Goal: Information Seeking & Learning: Learn about a topic

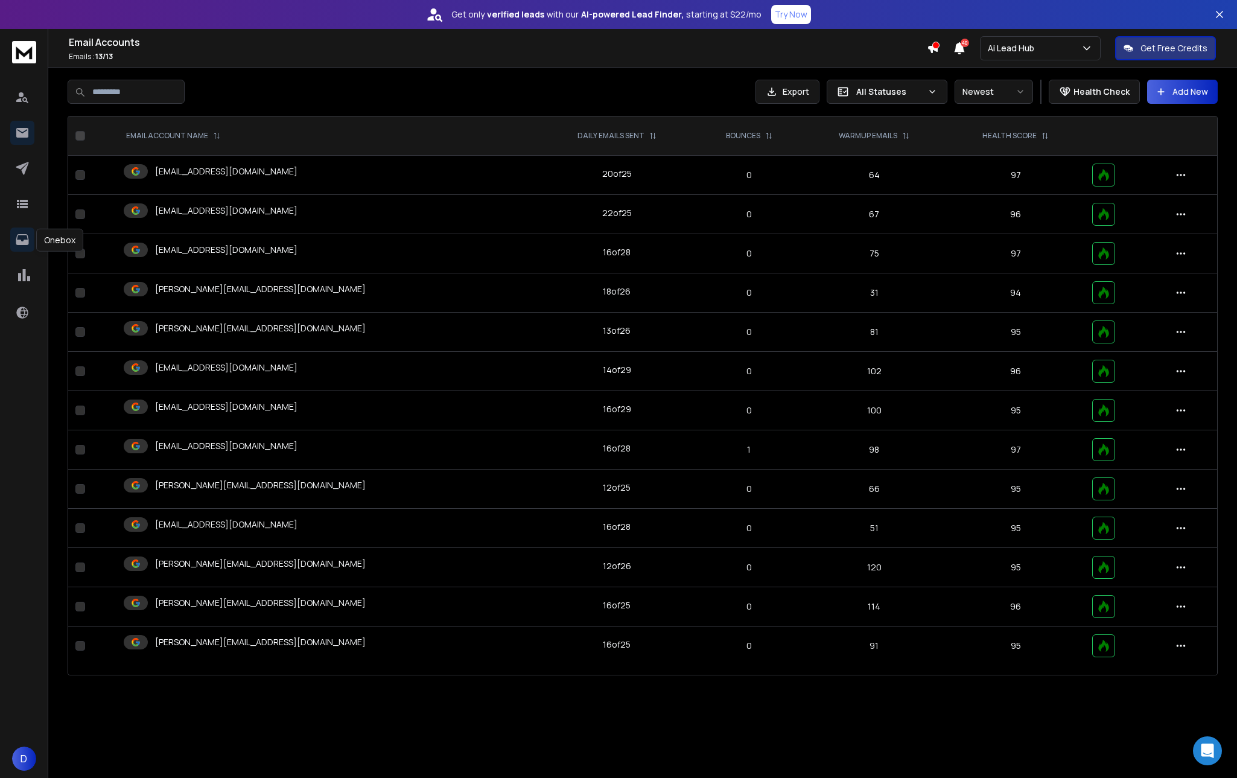
click at [24, 239] on icon at bounding box center [22, 239] width 14 height 14
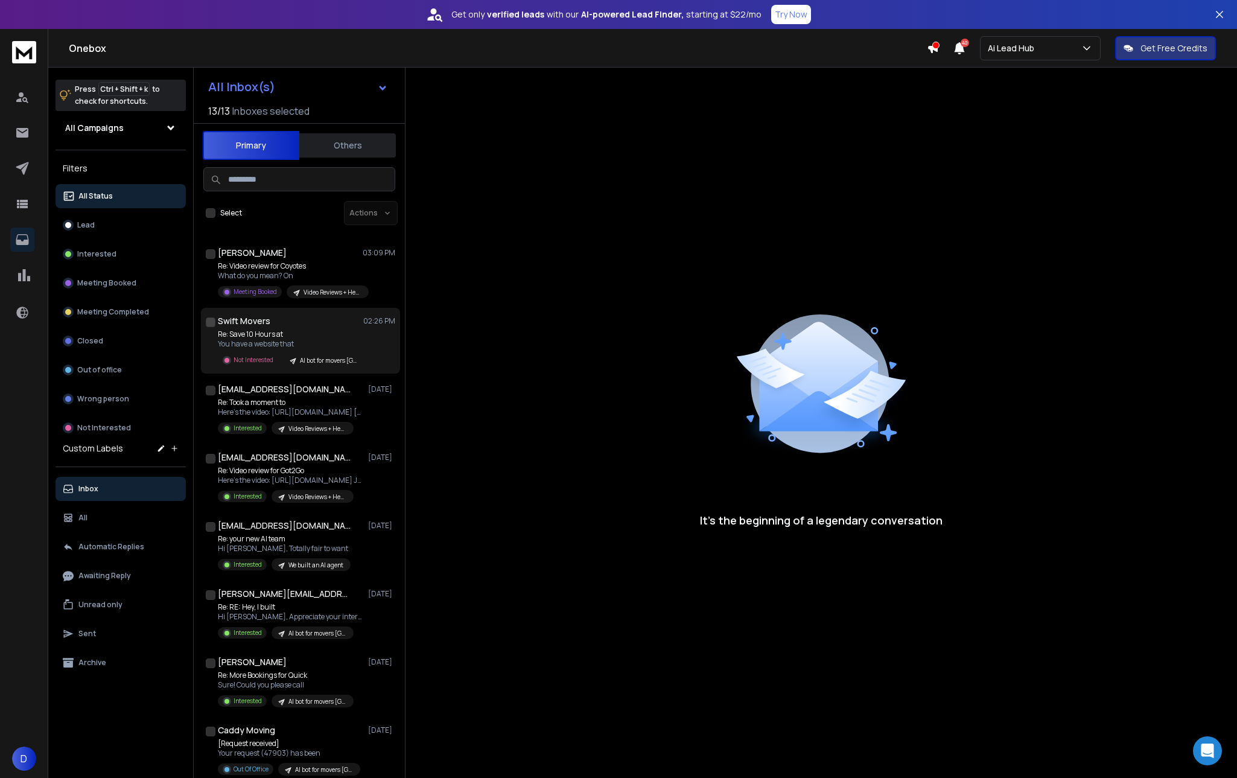
click at [302, 340] on p "You have a website that" at bounding box center [290, 344] width 145 height 10
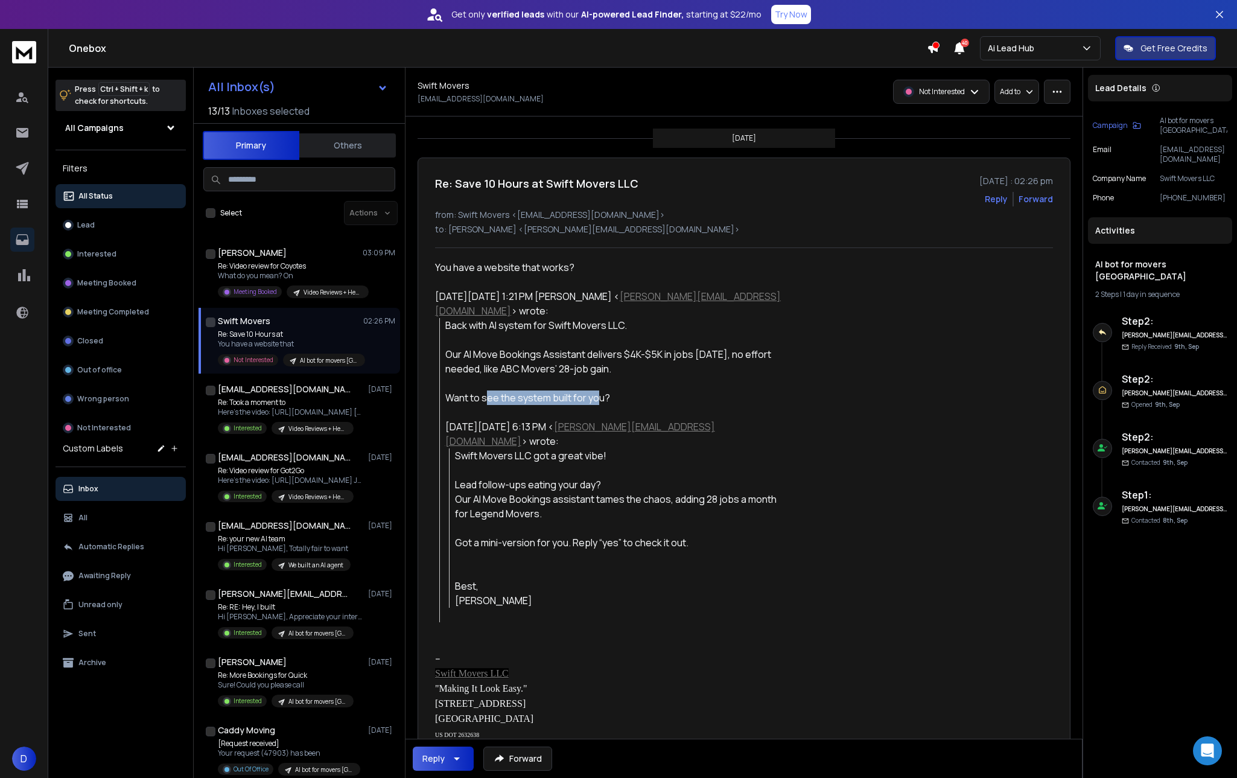
drag, startPoint x: 533, startPoint y: 400, endPoint x: 723, endPoint y: 403, distance: 190.2
click at [674, 406] on div "Back with AI system for Swift Movers LLC. Our AI Move Bookings Assistant delive…" at bounding box center [616, 463] width 342 height 290
click at [716, 401] on div "Want to see the system built for you?" at bounding box center [616, 398] width 342 height 14
drag, startPoint x: 884, startPoint y: 353, endPoint x: 874, endPoint y: 389, distance: 36.9
click at [881, 382] on div "Re: Save 10 Hours at Swift Movers LLC 9 September 2025 : 02:26 pm Reply Forward…" at bounding box center [744, 607] width 618 height 865
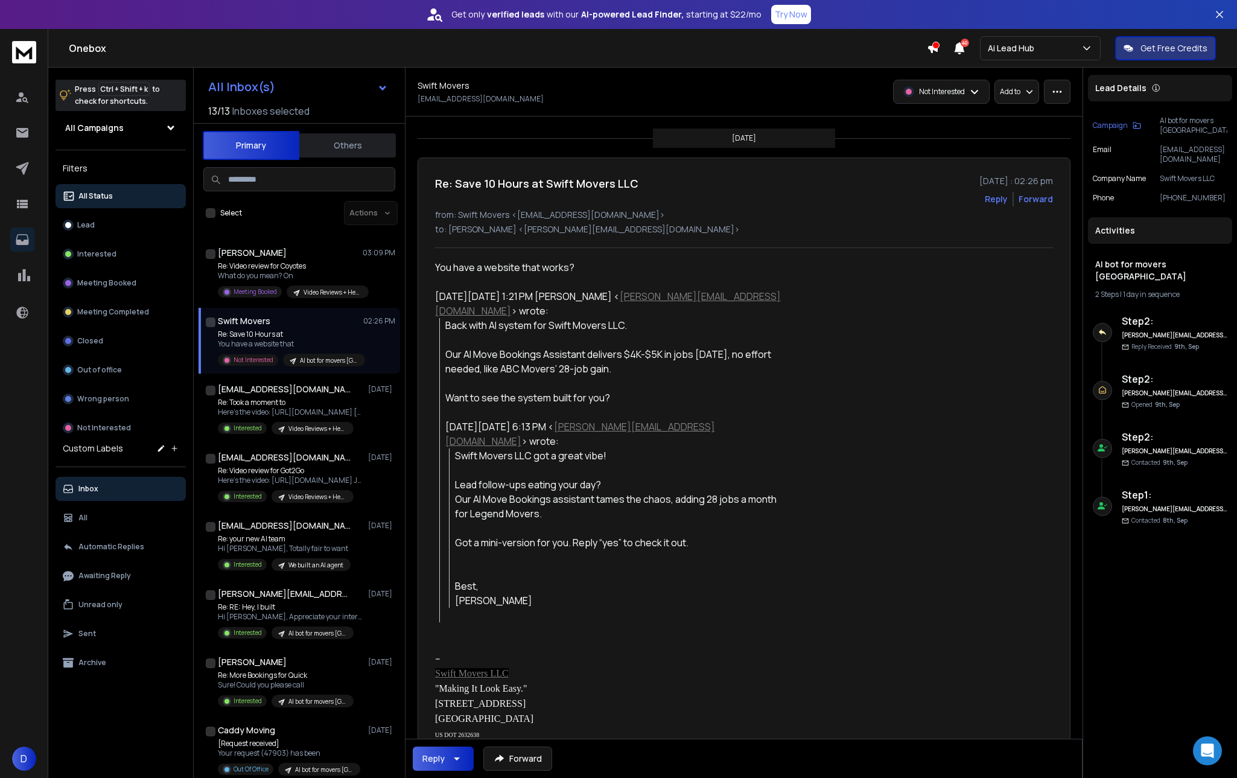
click at [869, 395] on div "Re: Save 10 Hours at Swift Movers LLC 9 September 2025 : 02:26 pm Reply Forward…" at bounding box center [744, 607] width 618 height 865
drag, startPoint x: 746, startPoint y: 328, endPoint x: 758, endPoint y: 371, distance: 44.4
click at [756, 377] on div "Back with AI system for Swift Movers LLC. Our AI Move Bookings Assistant delive…" at bounding box center [616, 463] width 342 height 290
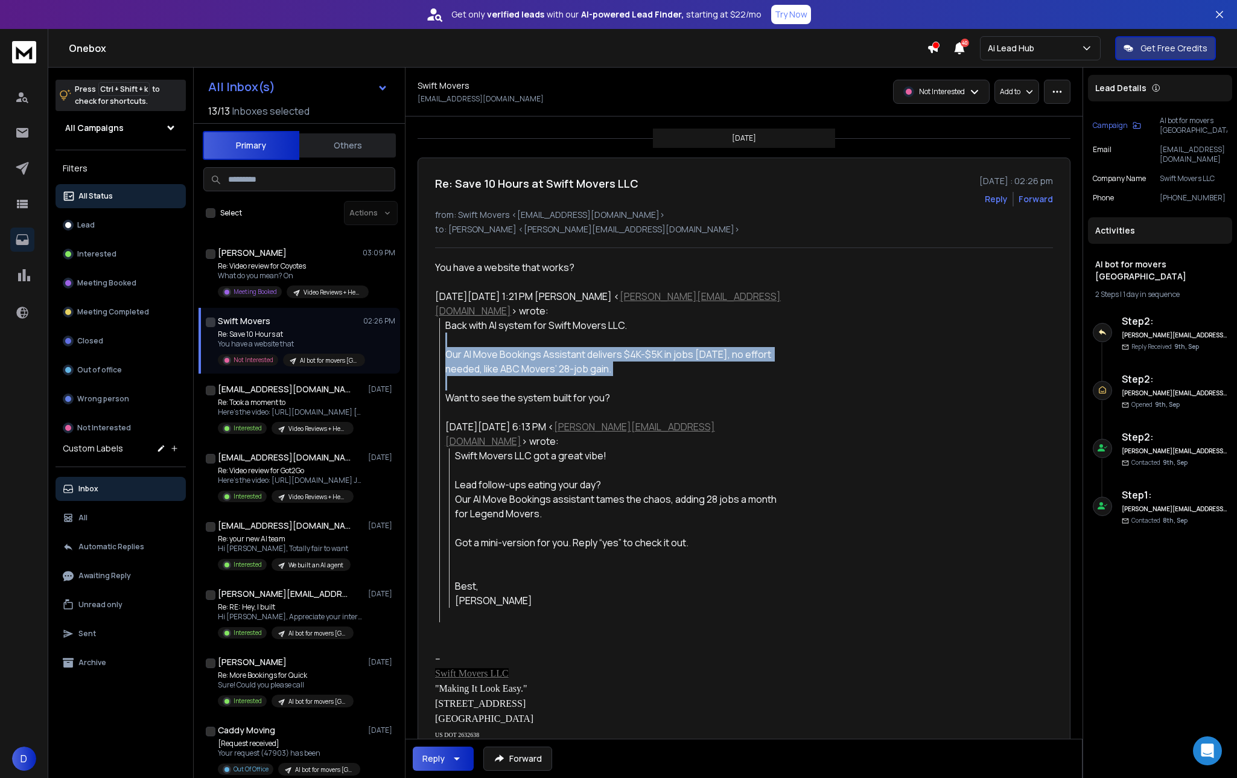
click at [757, 371] on div "Our AI Move Bookings Assistant delivers $4K-$5K in jobs in 2 weeks, no effort n…" at bounding box center [616, 361] width 342 height 29
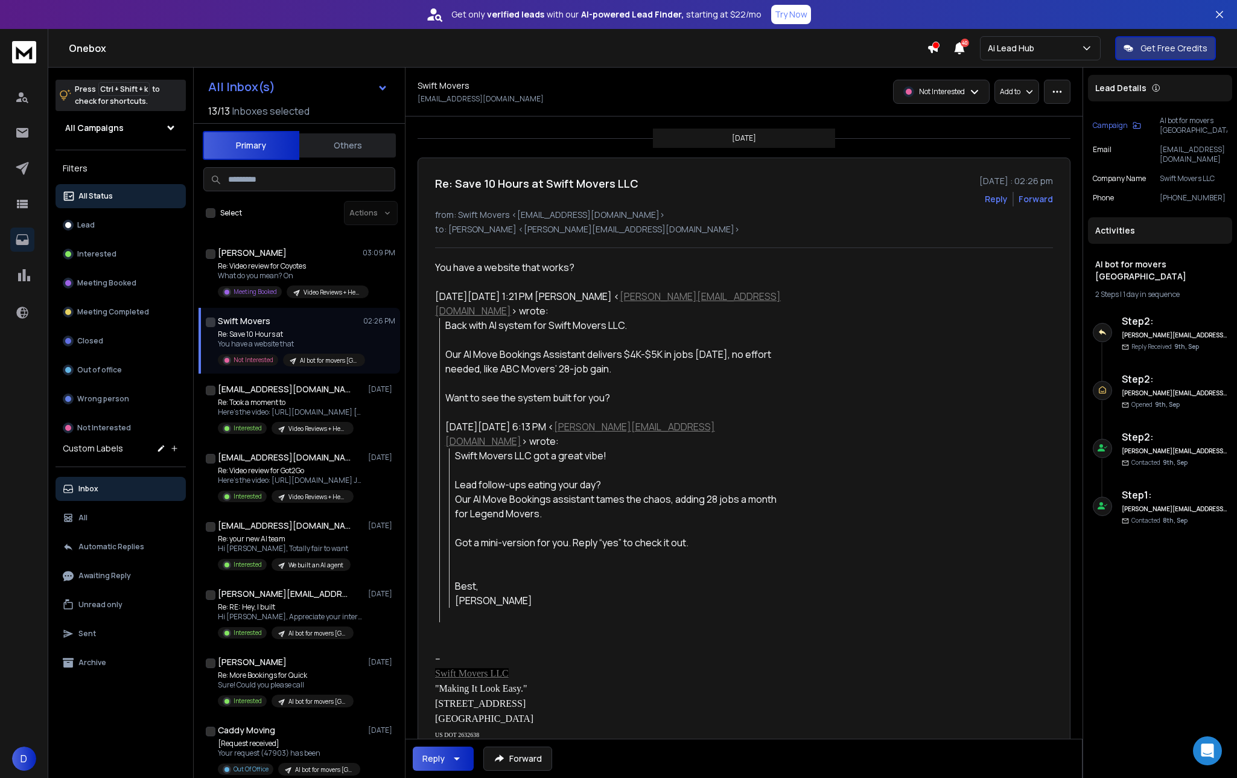
click at [556, 275] on div "You have a website that works?" at bounding box center [611, 267] width 353 height 14
drag, startPoint x: 596, startPoint y: 268, endPoint x: 440, endPoint y: 269, distance: 156.3
click at [440, 269] on div "You have a website that works?" at bounding box center [611, 267] width 353 height 14
click at [433, 269] on div "Re: Save 10 Hours at Swift Movers LLC 9 September 2025 : 02:26 pm Reply Forward…" at bounding box center [744, 608] width 653 height 900
drag, startPoint x: 431, startPoint y: 267, endPoint x: 616, endPoint y: 273, distance: 185.4
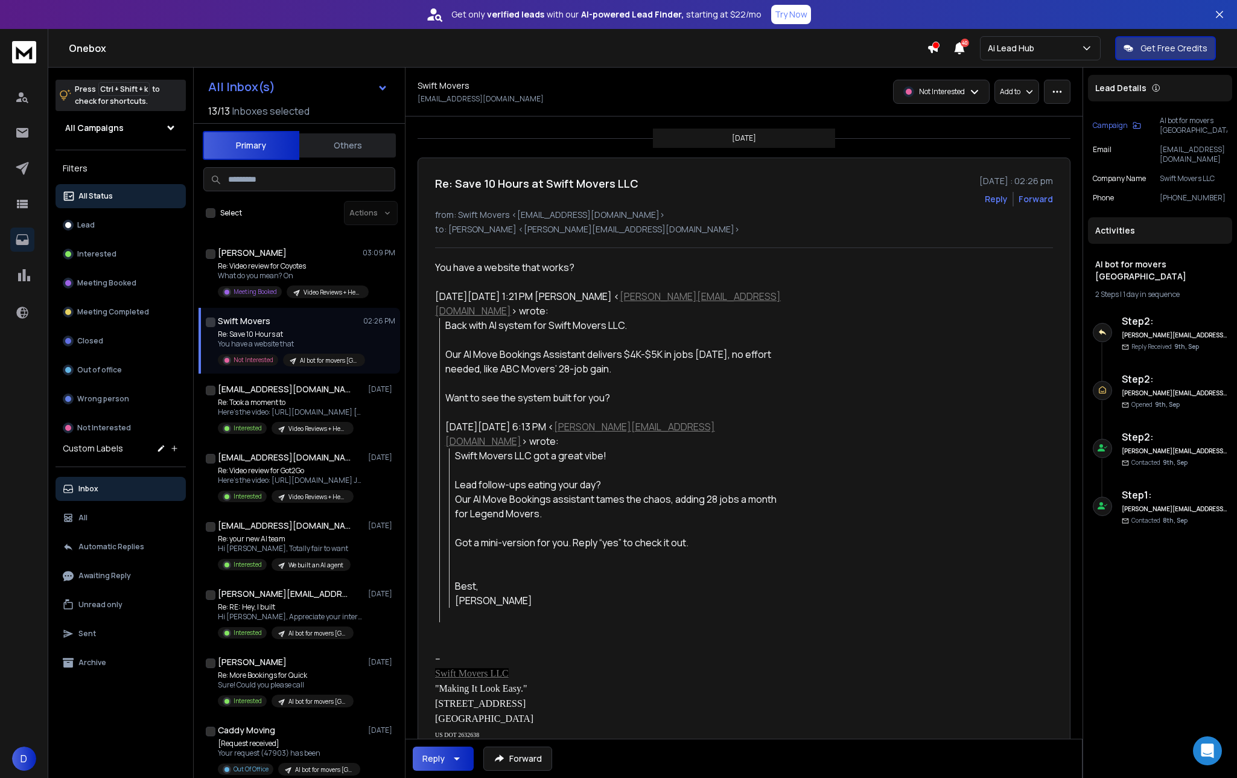
click at [616, 273] on div "Re: Save 10 Hours at Swift Movers LLC 9 September 2025 : 02:26 pm Reply Forward…" at bounding box center [744, 608] width 653 height 900
click at [616, 273] on div "You have a website that works?" at bounding box center [611, 267] width 353 height 14
click at [622, 272] on div "You have a website that works?" at bounding box center [611, 267] width 353 height 14
click at [607, 266] on div "You have a website that works?" at bounding box center [611, 267] width 353 height 14
click at [615, 266] on div "You have a website that works?" at bounding box center [611, 267] width 353 height 14
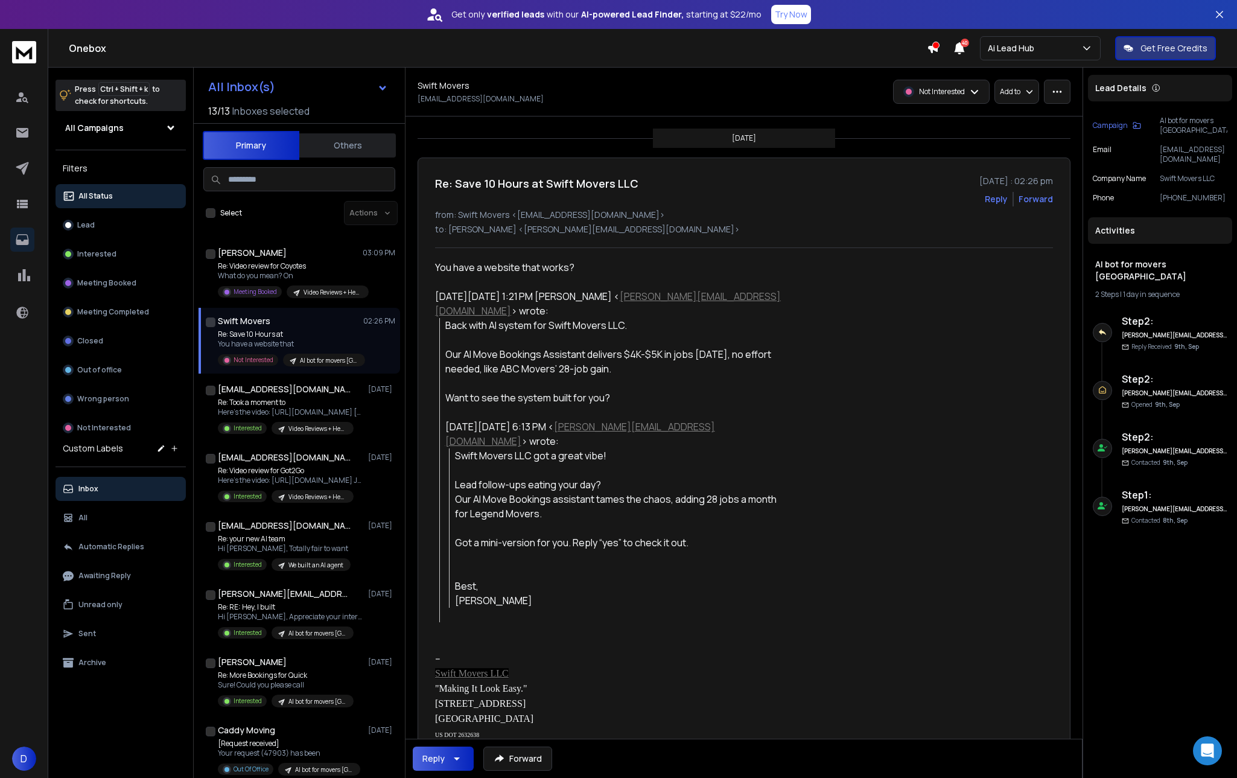
click at [615, 270] on div "You have a website that works?" at bounding box center [611, 267] width 353 height 14
click at [307, 273] on p "What do you mean? On" at bounding box center [290, 276] width 145 height 10
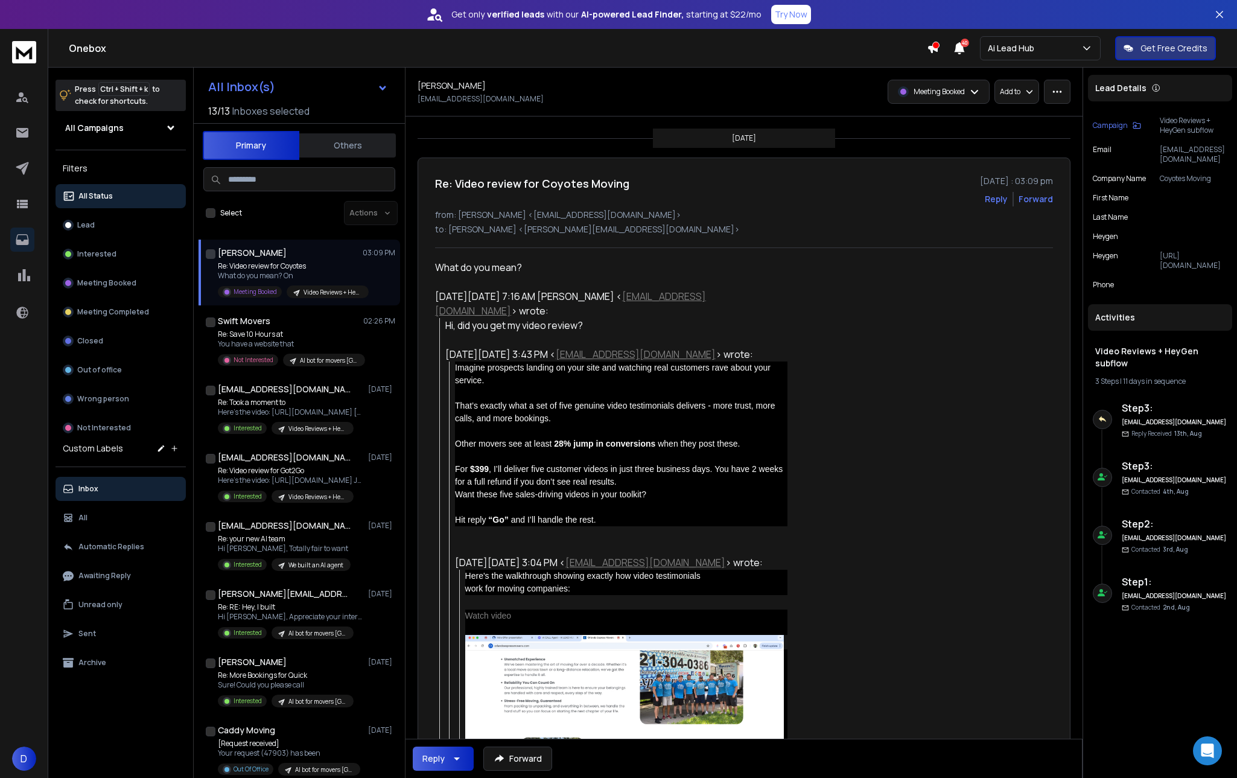
drag, startPoint x: 865, startPoint y: 345, endPoint x: 866, endPoint y: 353, distance: 7.9
click at [876, 328] on div "Re: Video review for Coyotes Moving 9 September 2025 : 03:09 pm Reply Forward f…" at bounding box center [744, 588] width 618 height 826
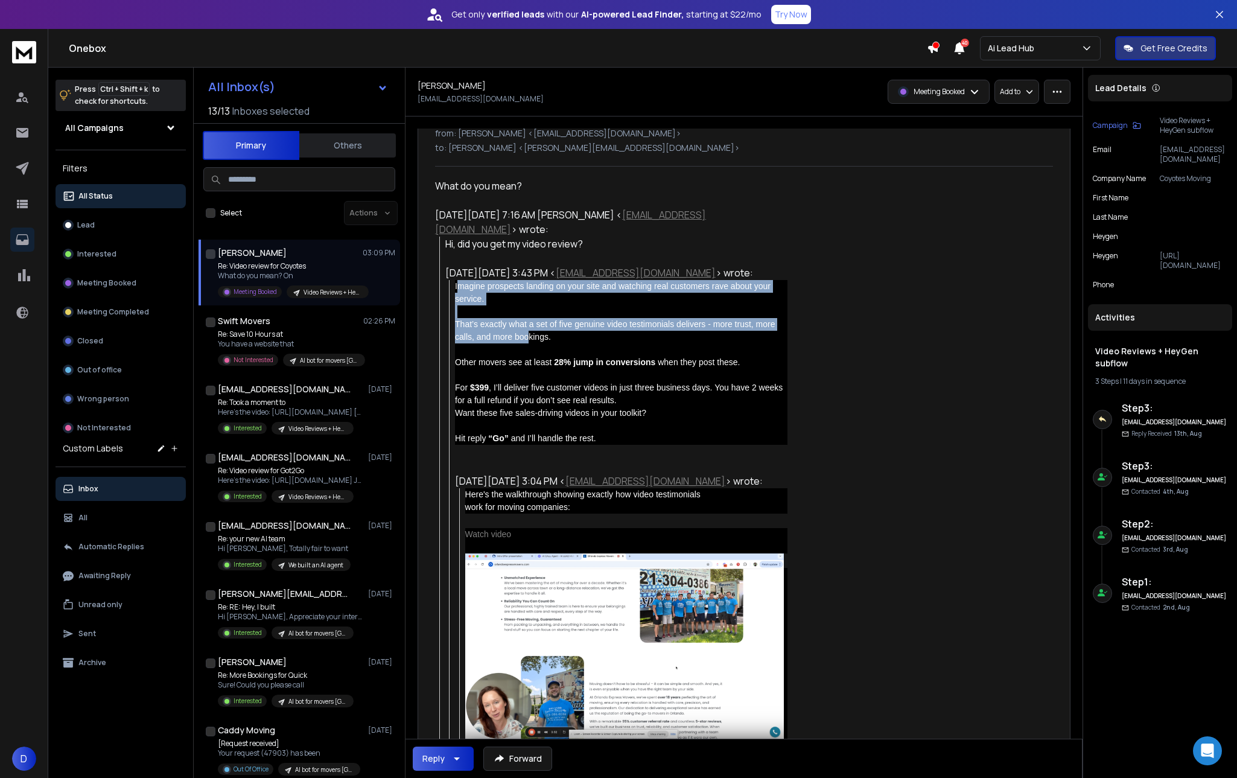
drag, startPoint x: 459, startPoint y: 293, endPoint x: 602, endPoint y: 368, distance: 161.5
click at [566, 359] on div "Imagine prospects landing on your site and watching real customers rave about y…" at bounding box center [621, 573] width 333 height 586
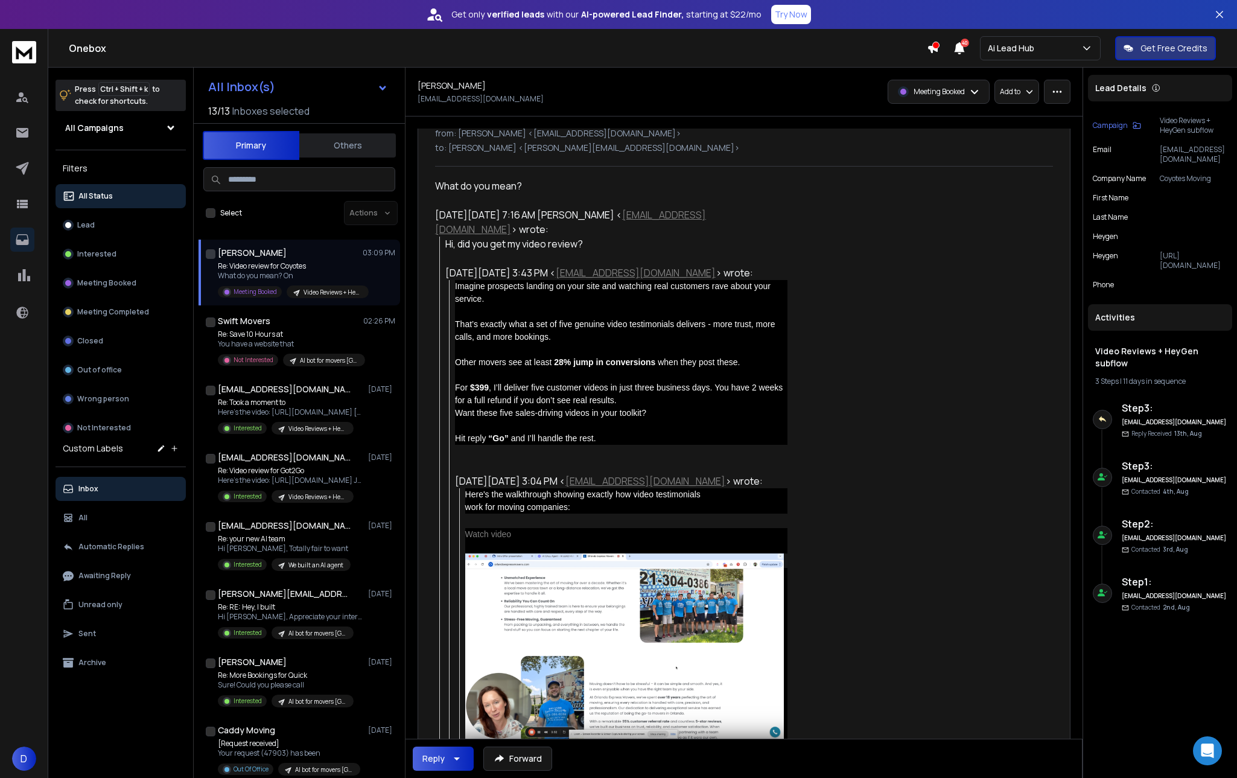
click at [607, 369] on div "Other movers see at least 28% jump in conversions when they post these." at bounding box center [621, 355] width 333 height 25
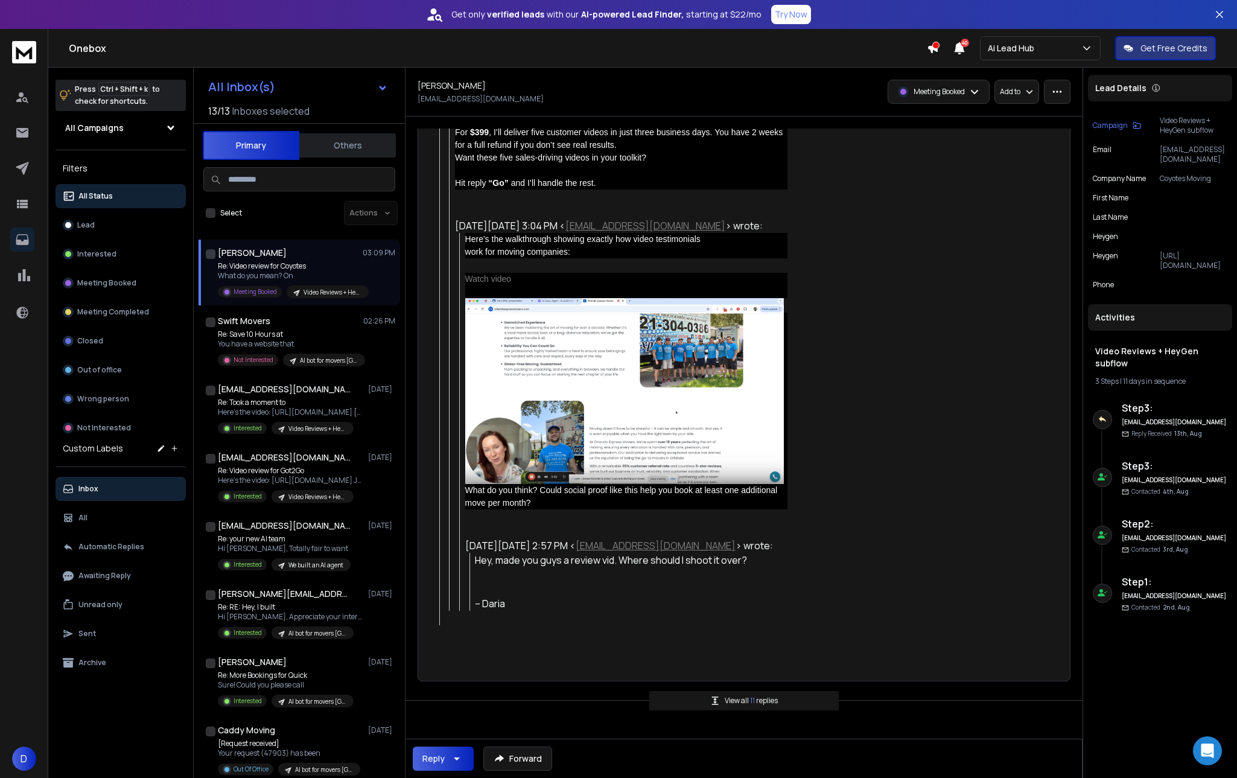
scroll to position [351, 0]
drag, startPoint x: 485, startPoint y: 558, endPoint x: 781, endPoint y: 558, distance: 295.2
click at [781, 558] on div "Hey, made you guys a review vid. Where should I shoot it over? – Daria" at bounding box center [631, 582] width 313 height 58
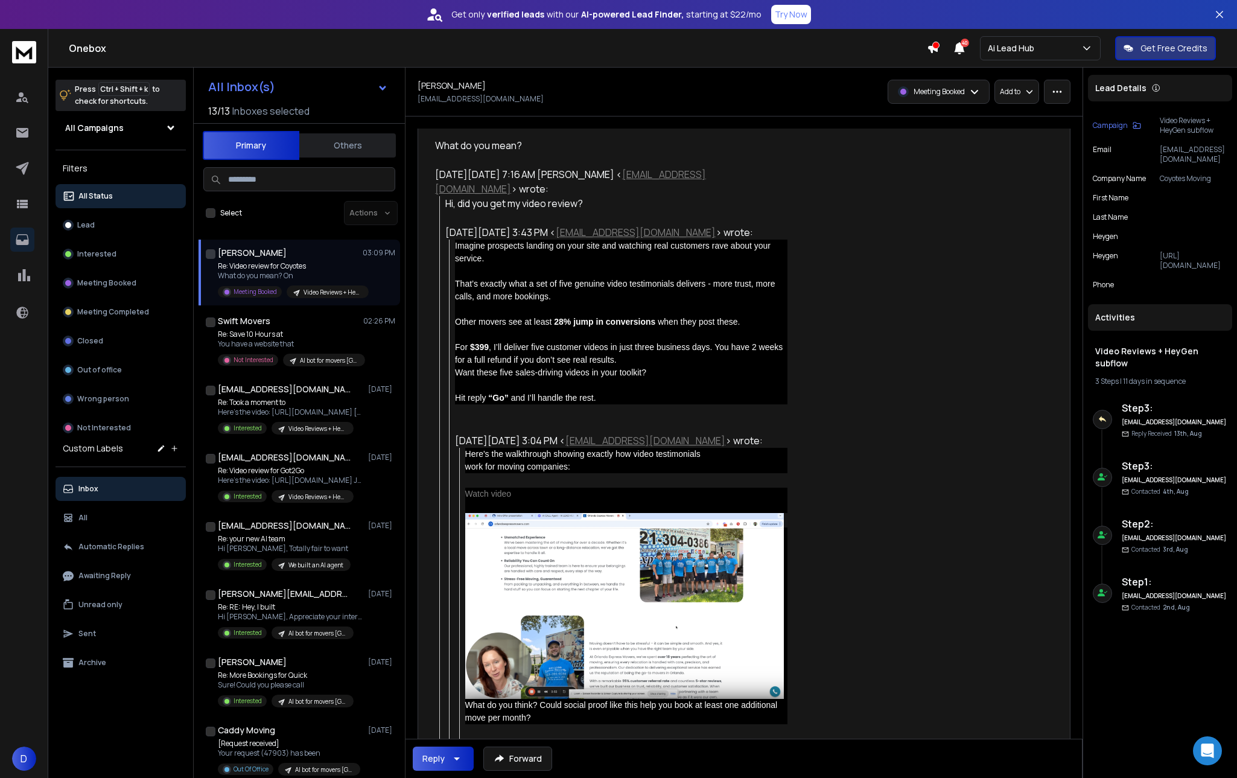
scroll to position [121, 0]
drag, startPoint x: 918, startPoint y: 533, endPoint x: 916, endPoint y: 550, distance: 16.9
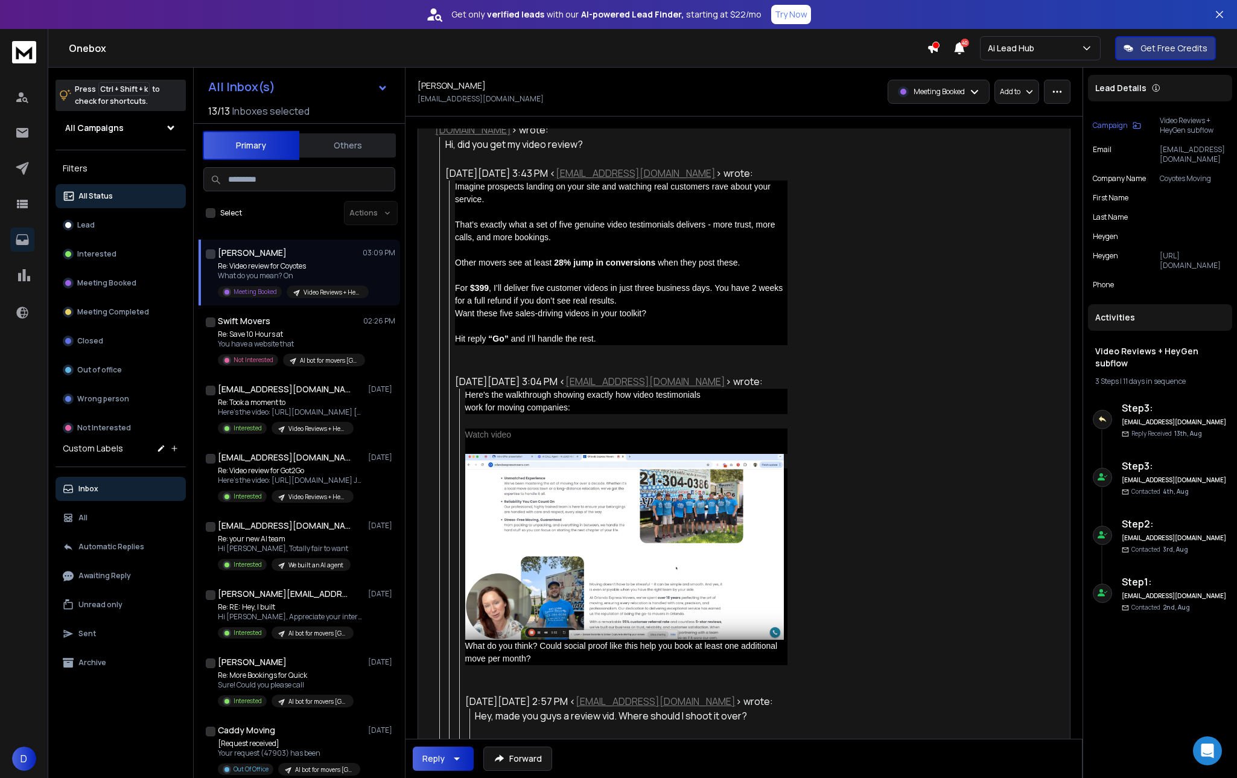
scroll to position [351, 0]
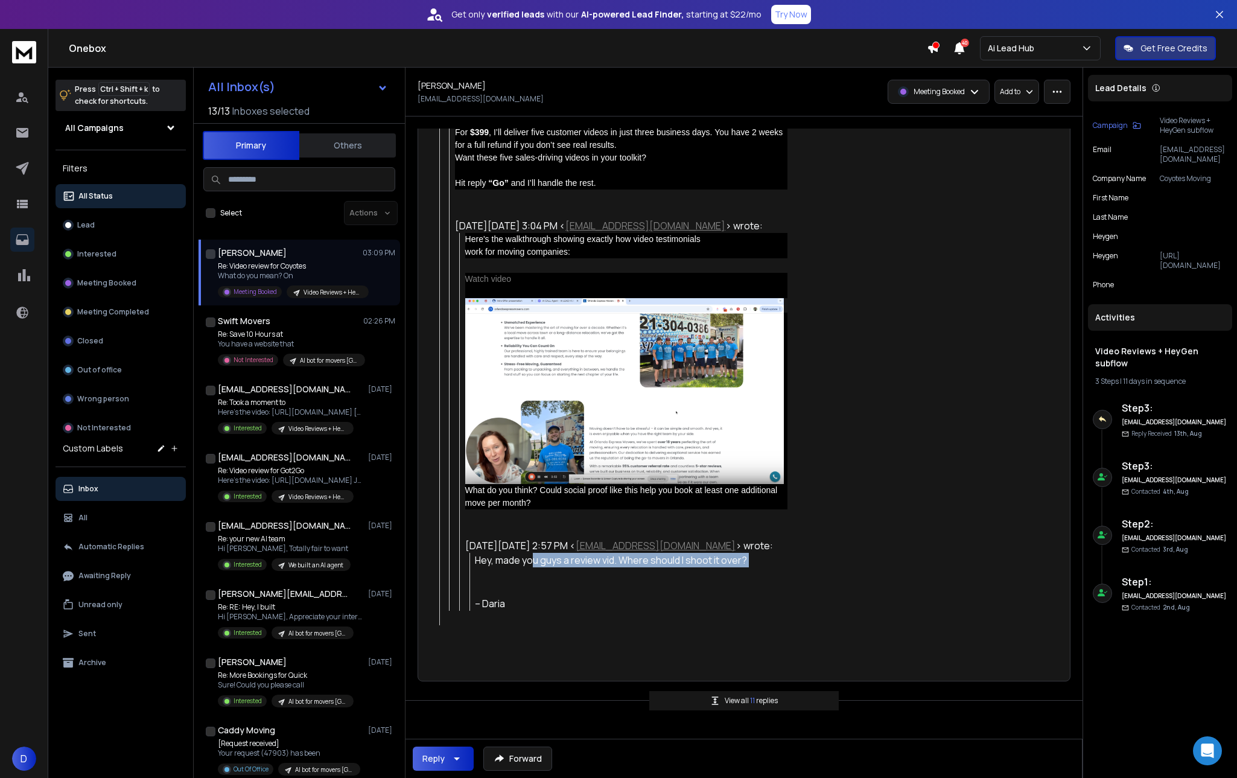
drag, startPoint x: 540, startPoint y: 559, endPoint x: 682, endPoint y: 582, distance: 143.7
click at [682, 582] on div "Hey, made you guys a review vid. Where should I shoot it over? – Daria" at bounding box center [631, 582] width 313 height 58
click at [800, 586] on div "Re: Video review for Coyotes Moving 9 September 2025 : 03:09 pm Reply Forward f…" at bounding box center [744, 251] width 618 height 826
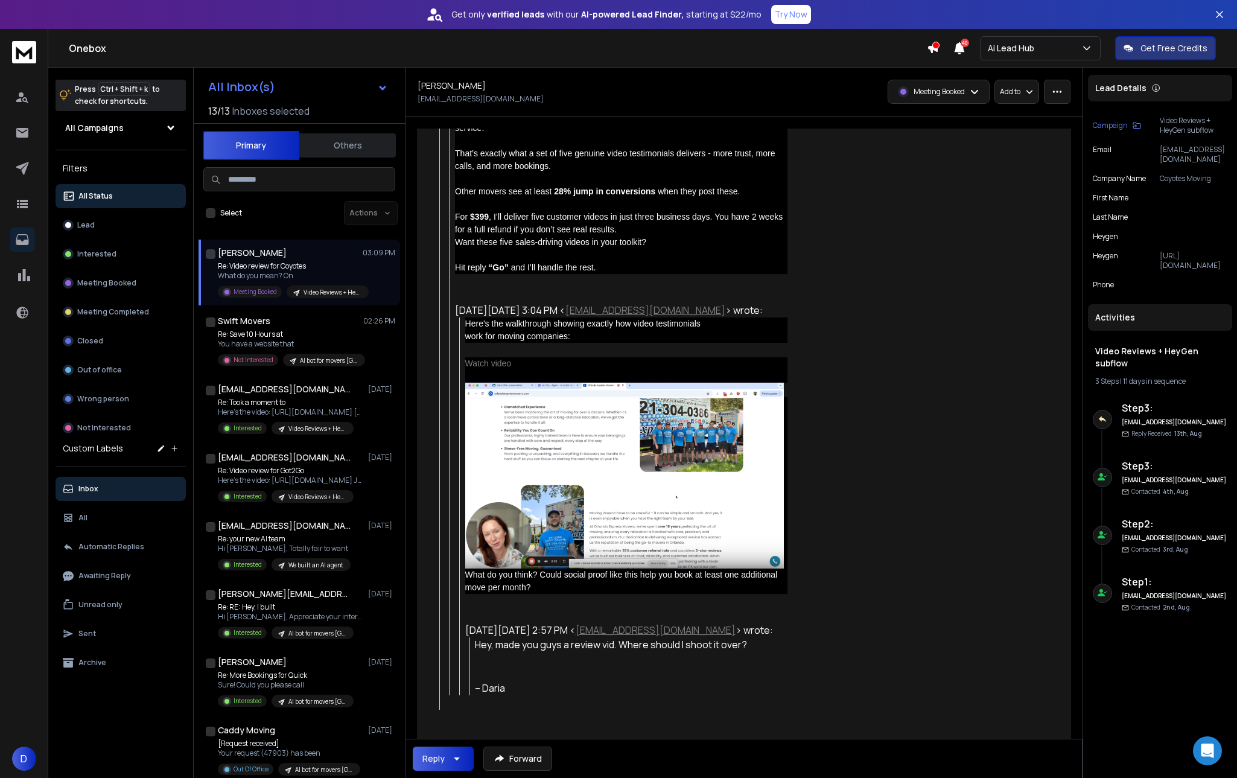
scroll to position [247, 0]
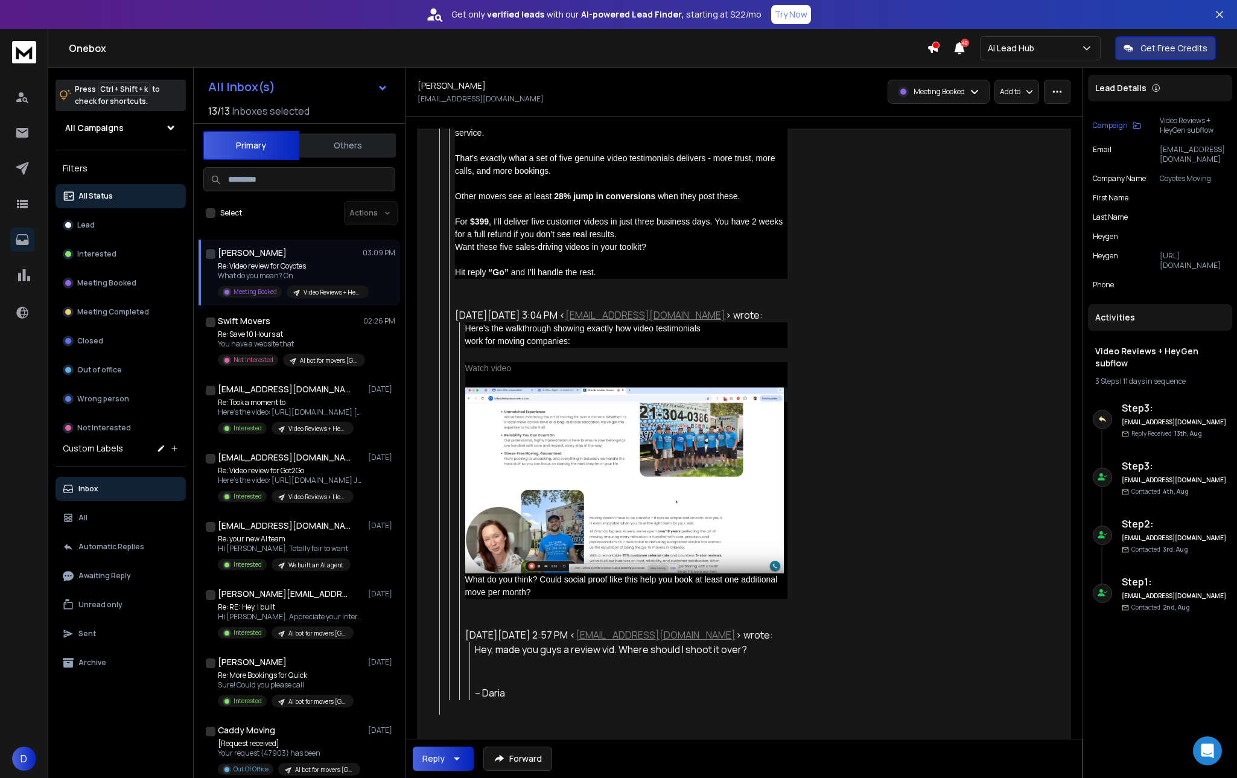
drag, startPoint x: 902, startPoint y: 561, endPoint x: 902, endPoint y: 569, distance: 8.5
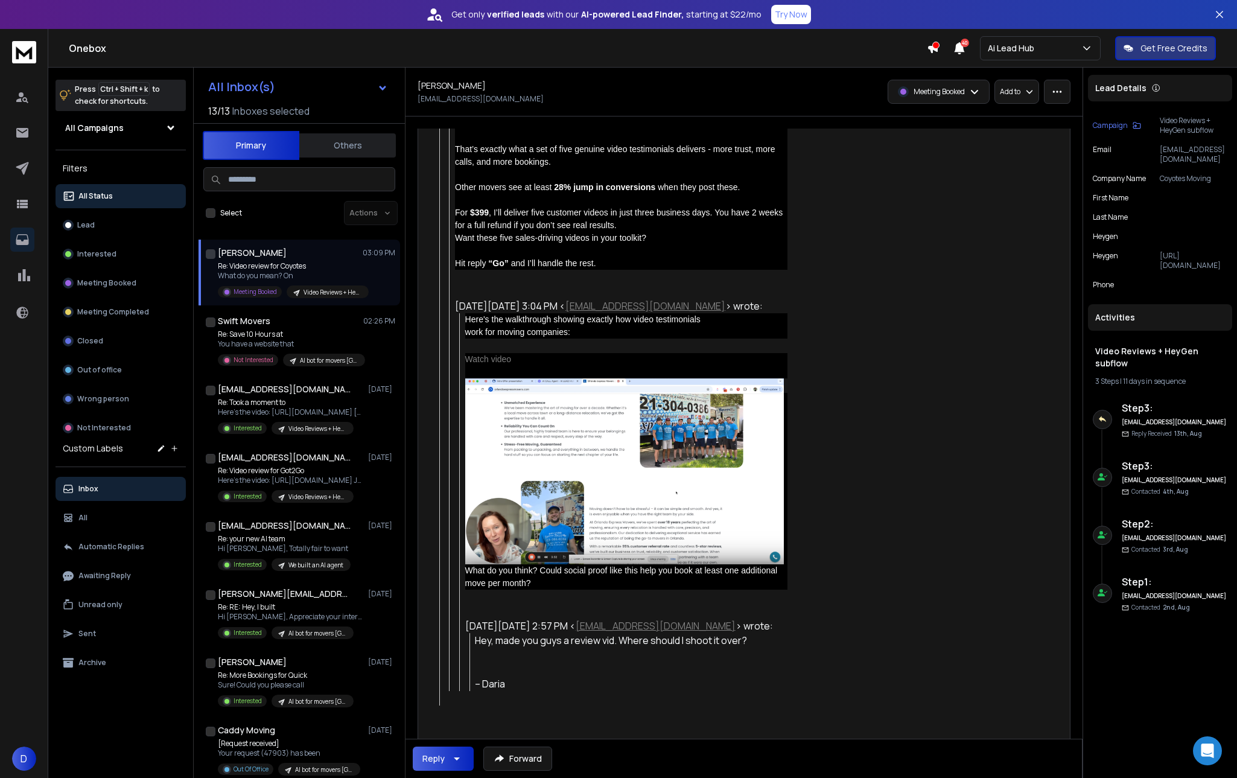
scroll to position [269, 0]
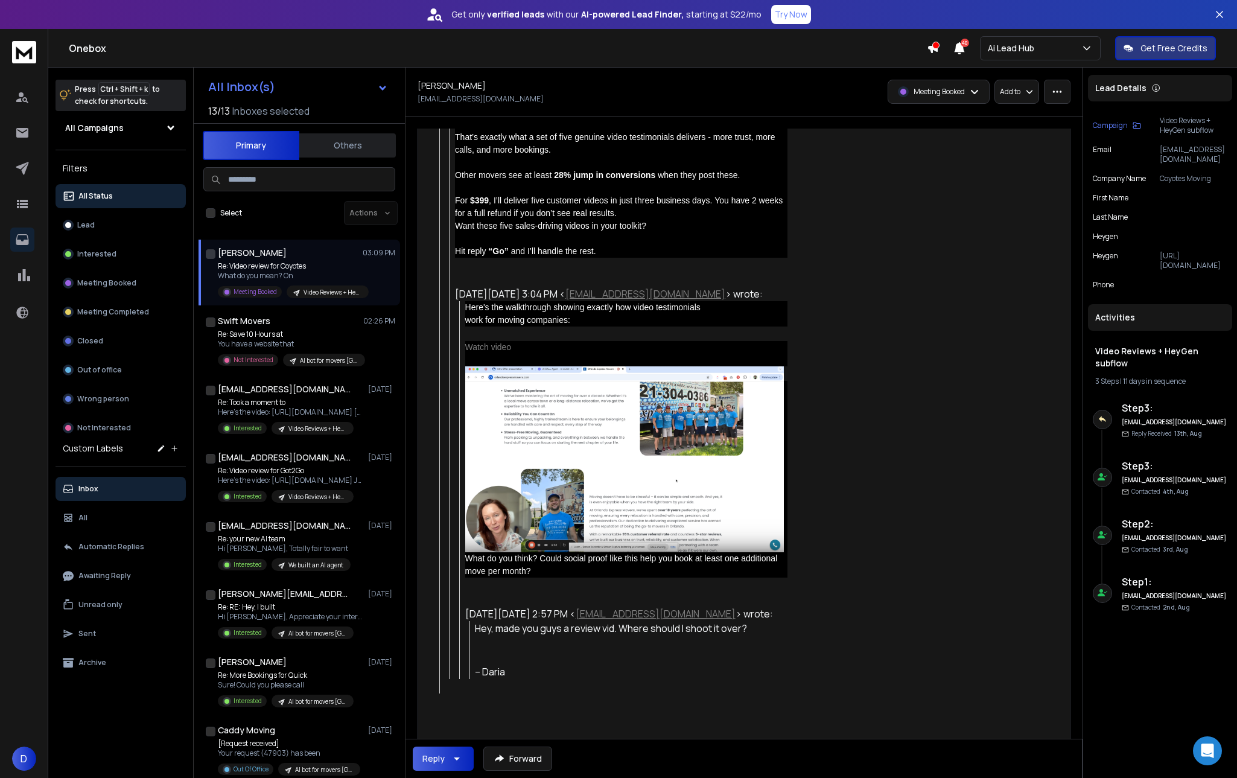
drag, startPoint x: 583, startPoint y: 616, endPoint x: 596, endPoint y: 619, distance: 13.6
click at [592, 618] on div "On Saturday, Aug 2, 2025 at 2:57 PM < daria@boostedmovers.com > wrote:" at bounding box center [626, 614] width 322 height 14
click at [596, 619] on div "On Saturday, Aug 2, 2025 at 2:57 PM < daria@boostedmovers.com > wrote:" at bounding box center [626, 614] width 322 height 14
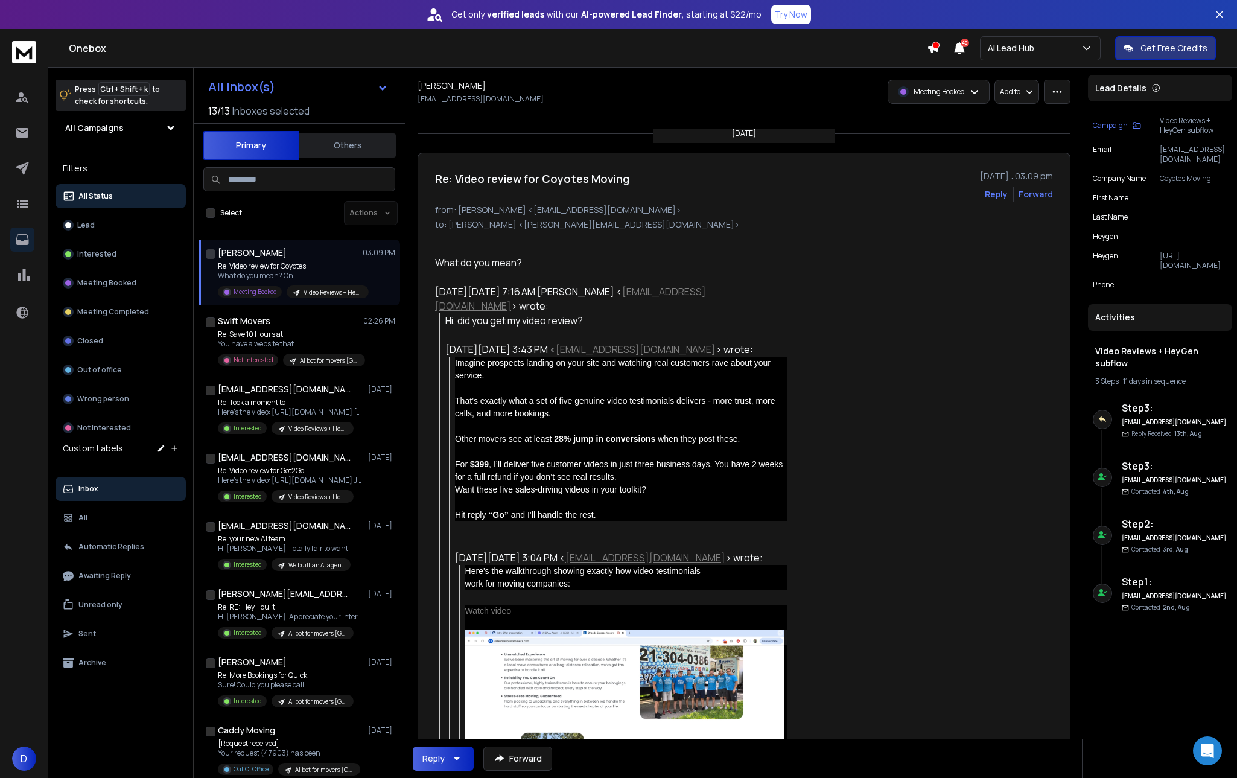
scroll to position [0, 0]
